Goal: Task Accomplishment & Management: Manage account settings

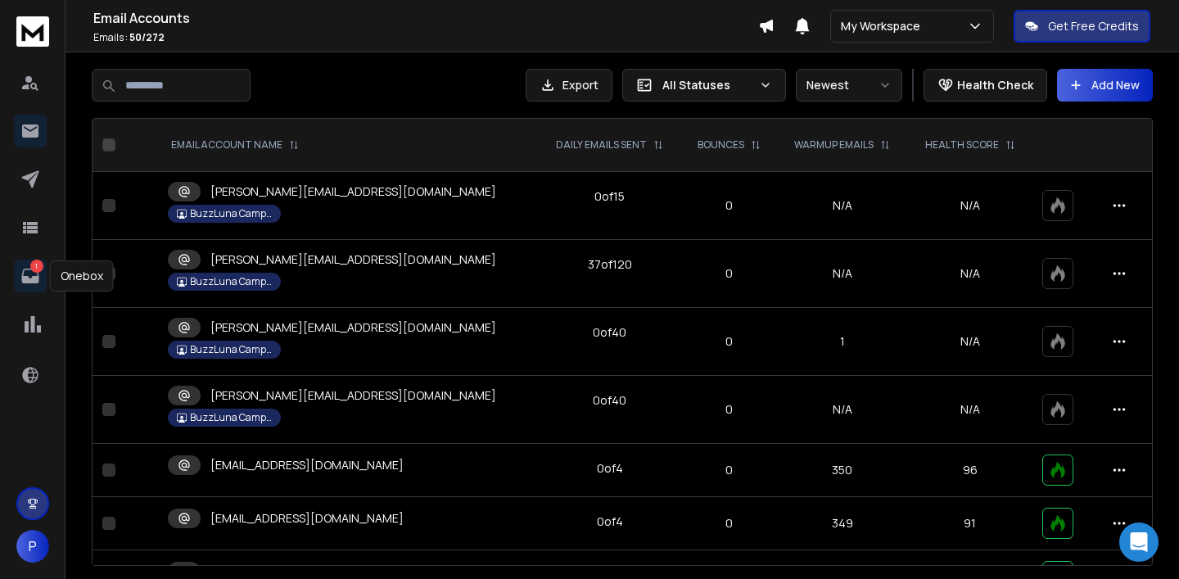
click at [39, 273] on icon at bounding box center [30, 276] width 20 height 20
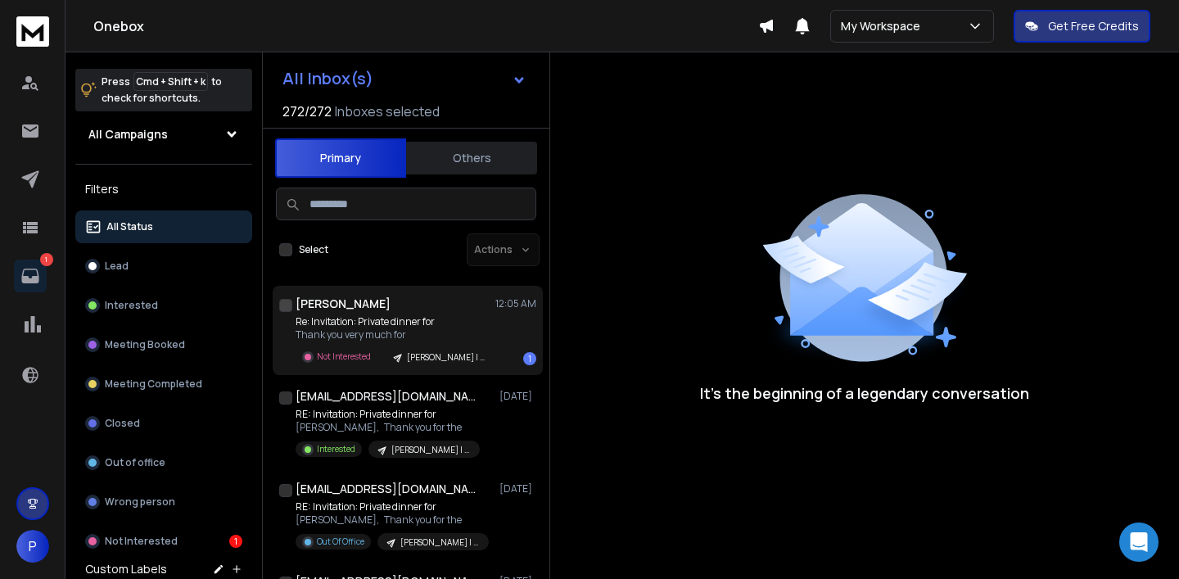
click at [448, 327] on p "Re: Invitation: Private dinner for" at bounding box center [393, 321] width 196 height 13
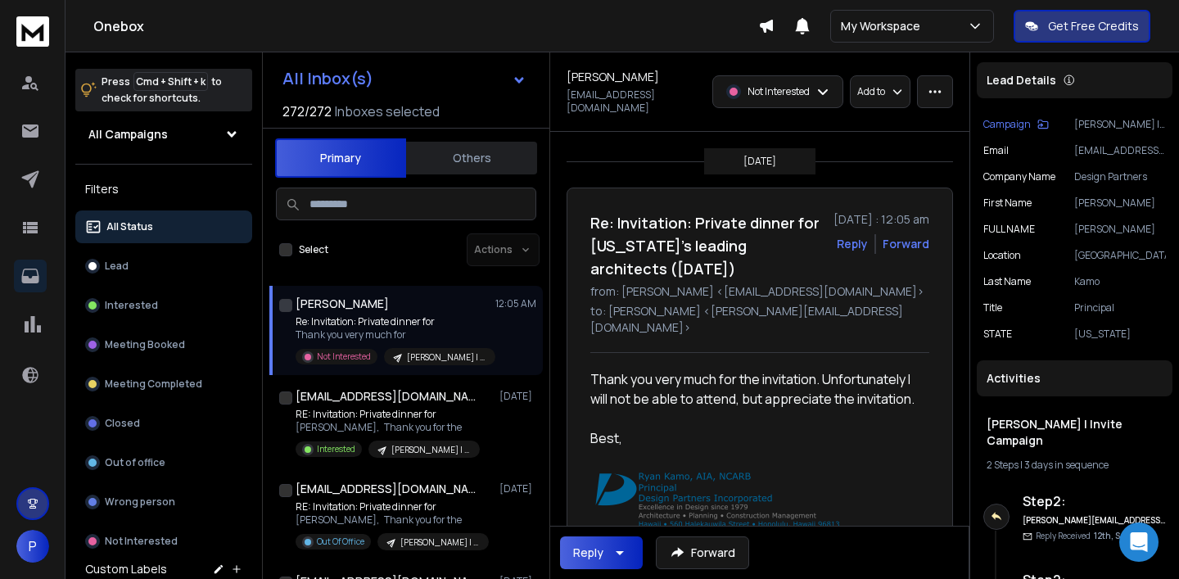
click at [929, 236] on div "Forward" at bounding box center [905, 244] width 47 height 16
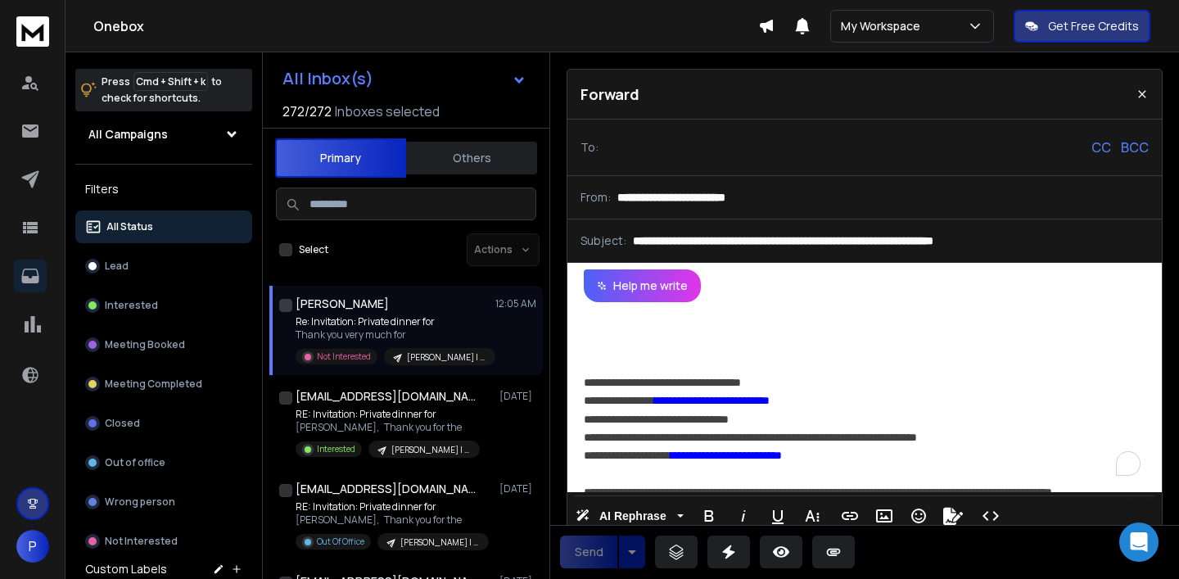
click at [658, 151] on input at bounding box center [662, 147] width 115 height 29
type input "**********"
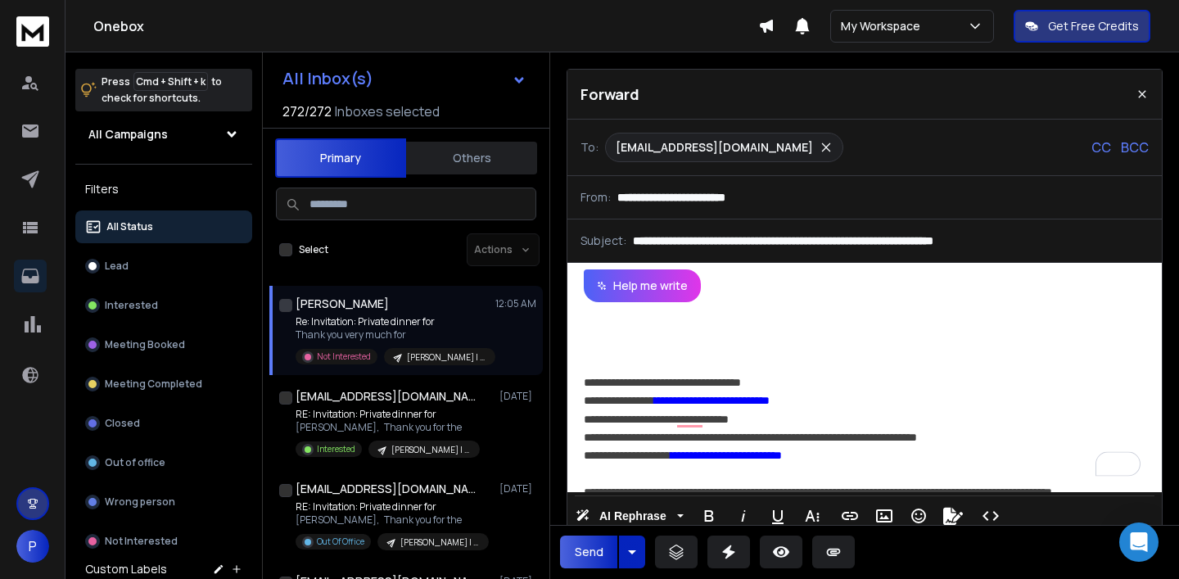
click at [582, 544] on button "Send" at bounding box center [588, 551] width 57 height 33
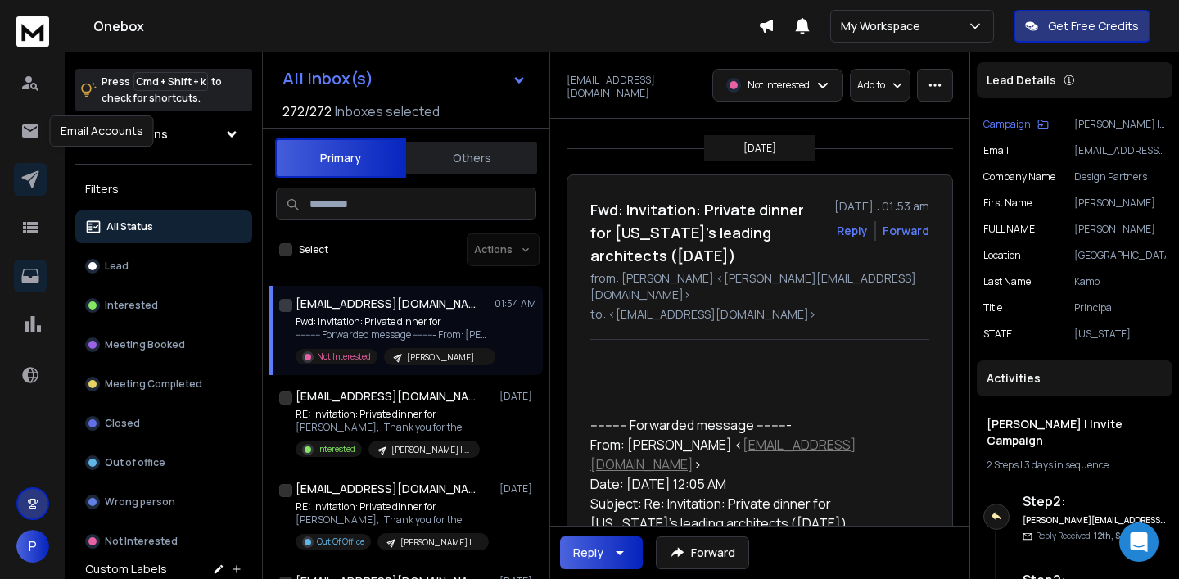
click at [31, 168] on link at bounding box center [30, 179] width 33 height 33
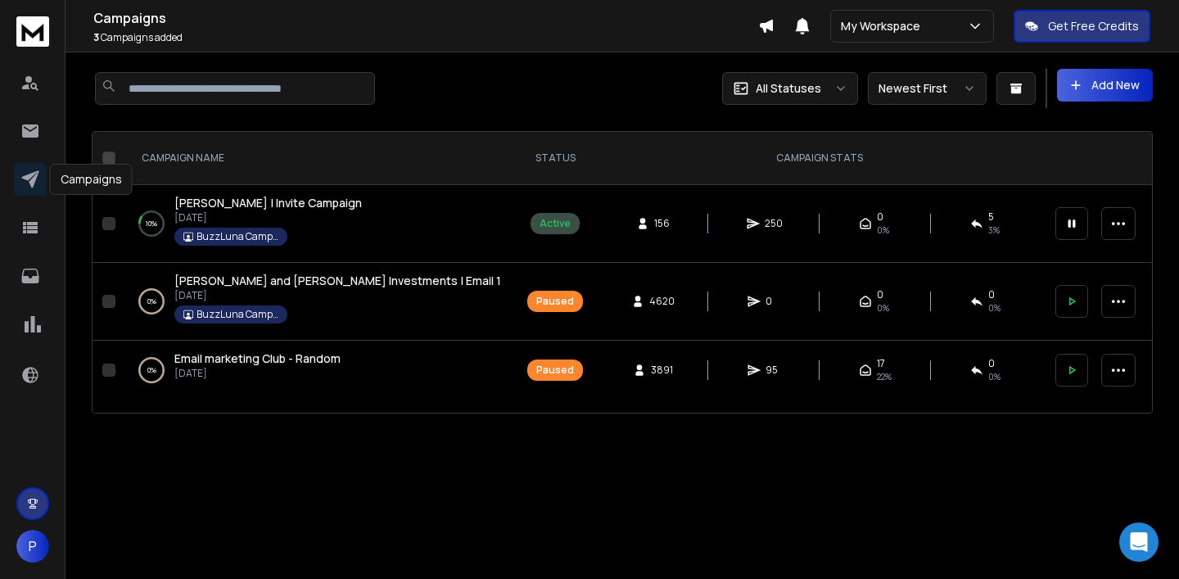
click at [352, 217] on div "10 % [PERSON_NAME] | Invite Campaign [DATE] BuzzLuna Campaigns" at bounding box center [319, 223] width 363 height 57
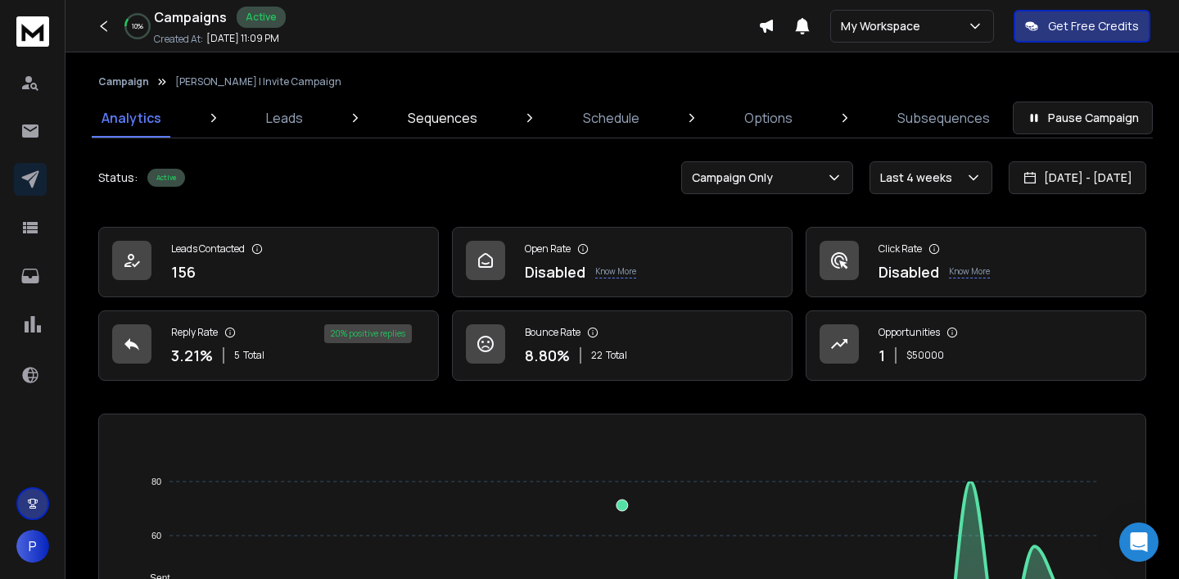
click at [403, 124] on link "Sequences" at bounding box center [442, 117] width 89 height 39
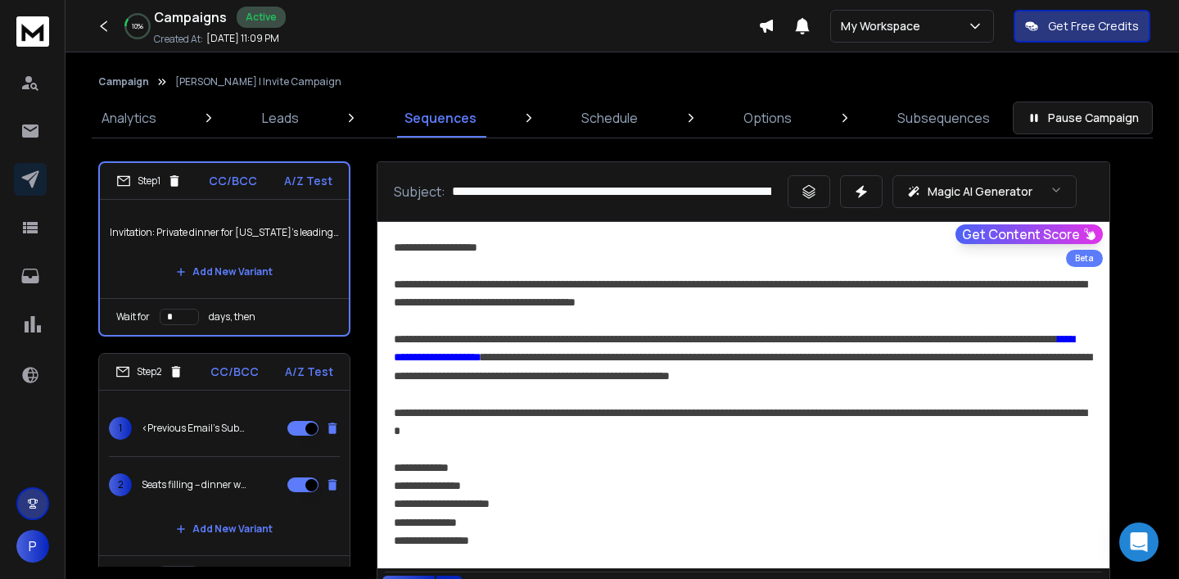
scroll to position [51, 0]
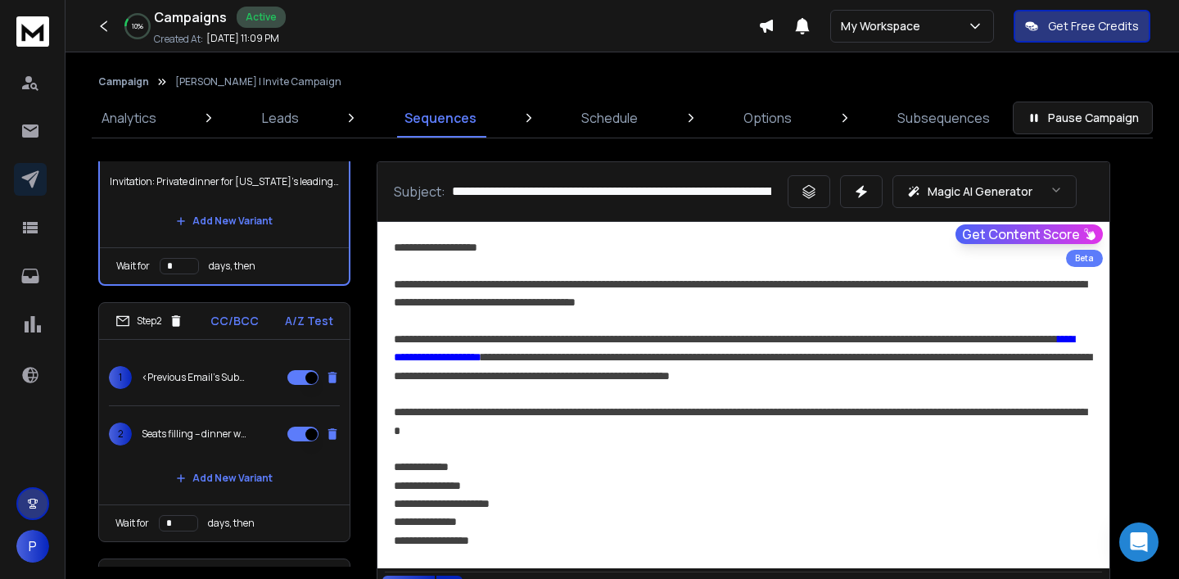
click at [295, 434] on button "button" at bounding box center [302, 433] width 31 height 15
type input "**********"
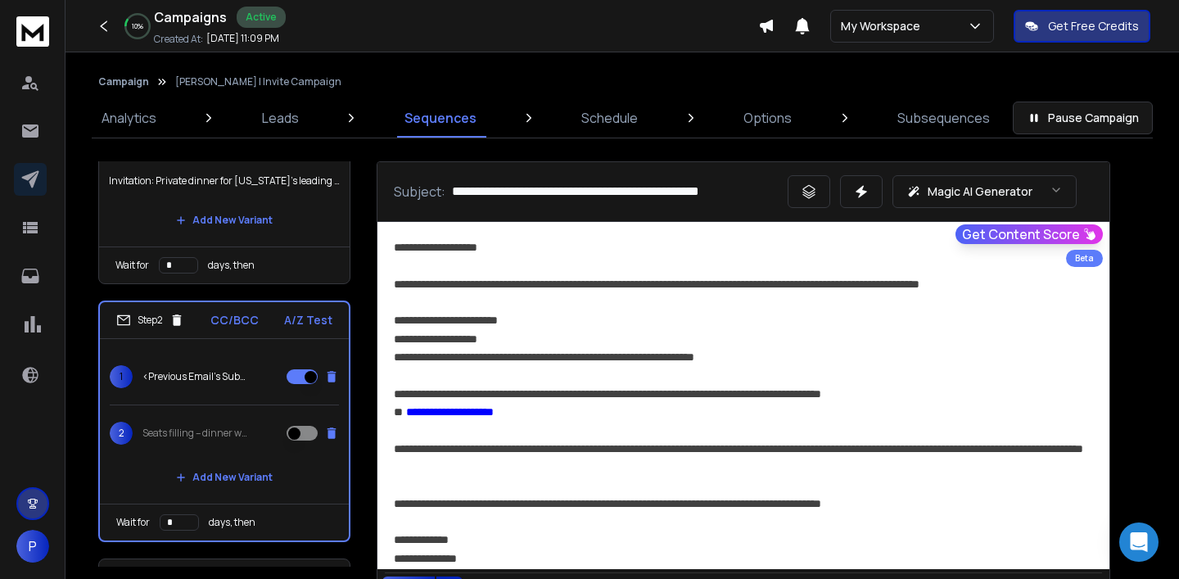
click at [187, 377] on p "<Previous Email's Subject>" at bounding box center [194, 376] width 105 height 13
click at [35, 175] on icon at bounding box center [29, 178] width 17 height 17
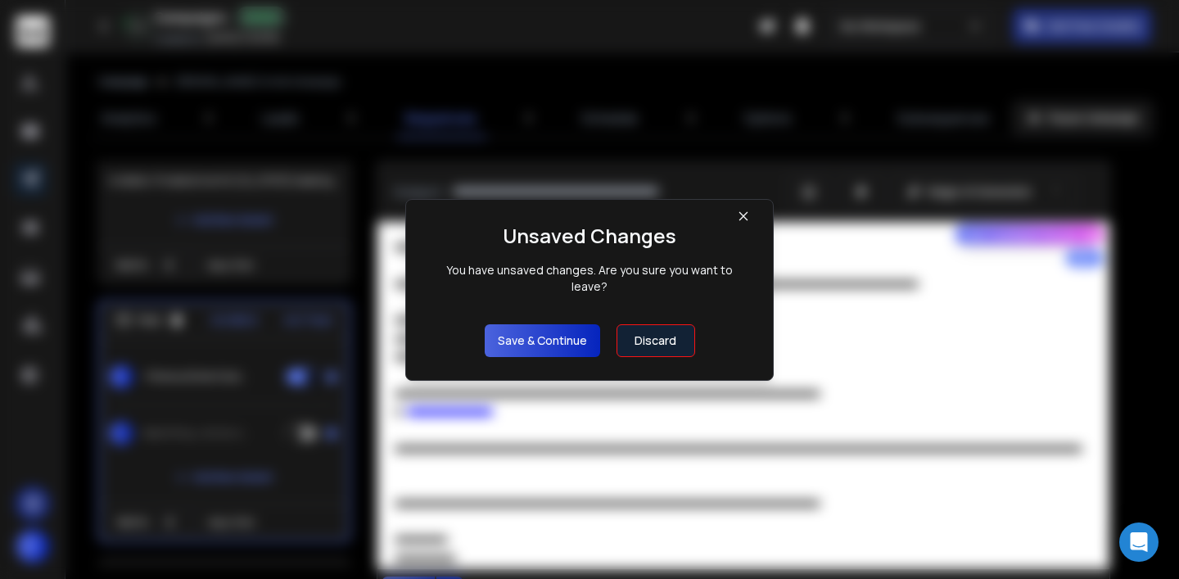
click at [566, 326] on button "Save & Continue" at bounding box center [541, 340] width 115 height 33
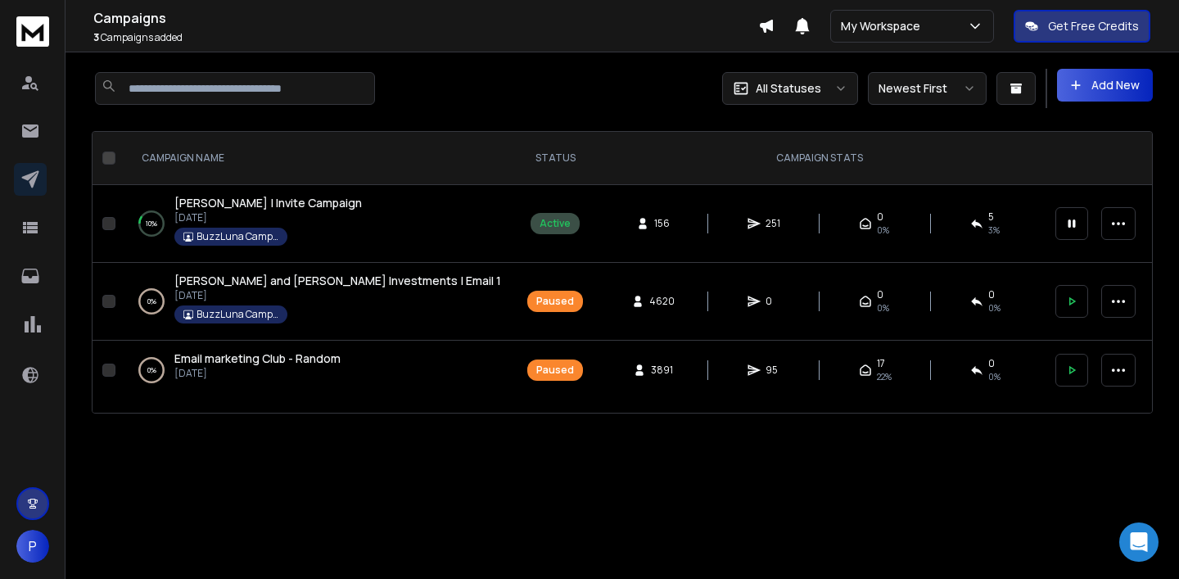
click at [602, 228] on div "156 251 0 0% 5 3 %" at bounding box center [818, 223] width 433 height 26
